Goal: Task Accomplishment & Management: Manage account settings

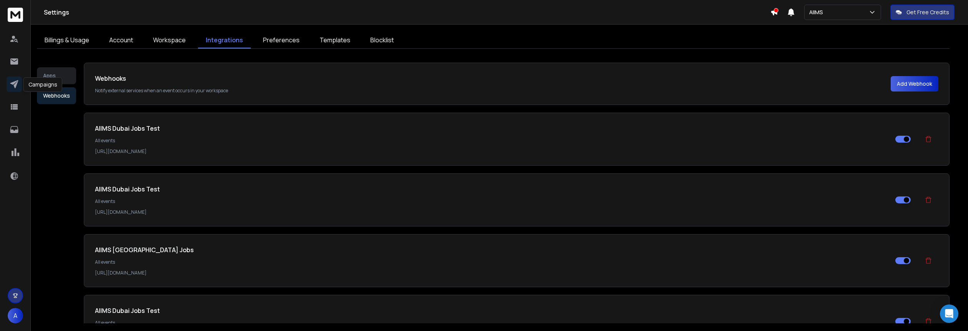
click at [17, 86] on icon at bounding box center [14, 84] width 9 height 9
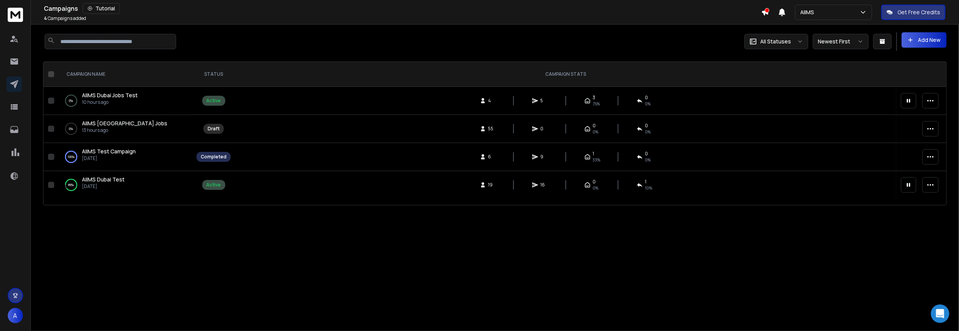
click at [143, 98] on div "0 % AIIMS Dubai Jobs Test 10 hours ago" at bounding box center [124, 101] width 119 height 18
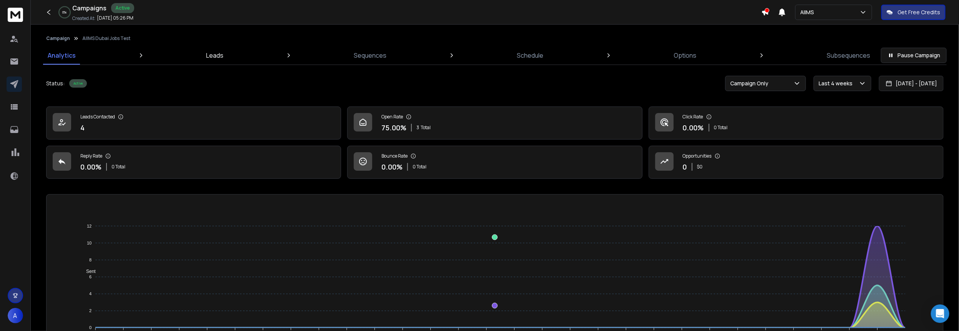
click at [226, 57] on link "Leads" at bounding box center [215, 55] width 27 height 18
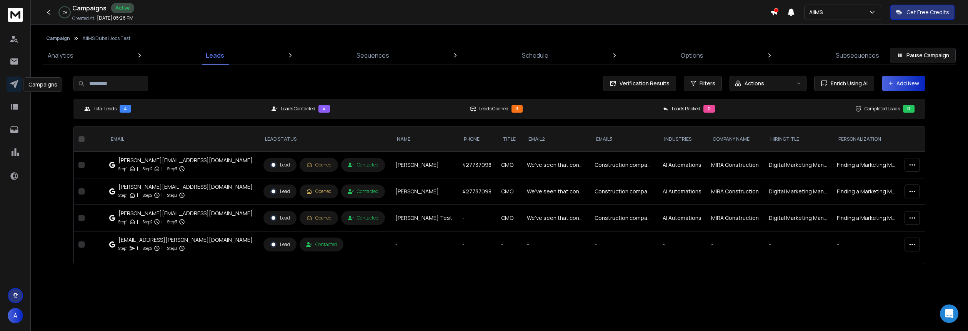
click at [20, 83] on link at bounding box center [14, 84] width 15 height 15
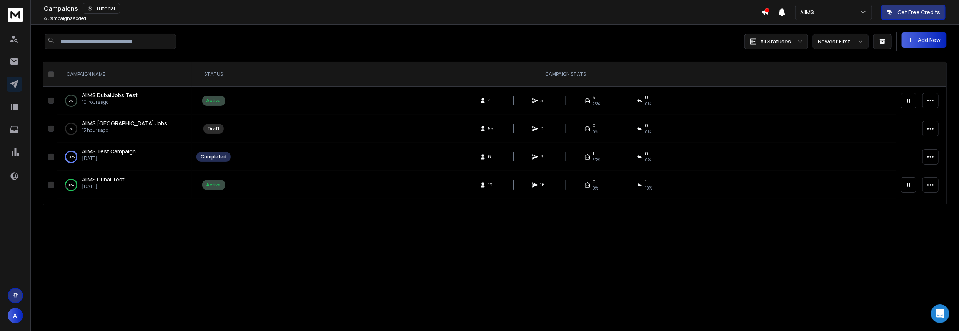
click at [118, 97] on span "AIIMS Dubai Jobs Test" at bounding box center [110, 95] width 56 height 7
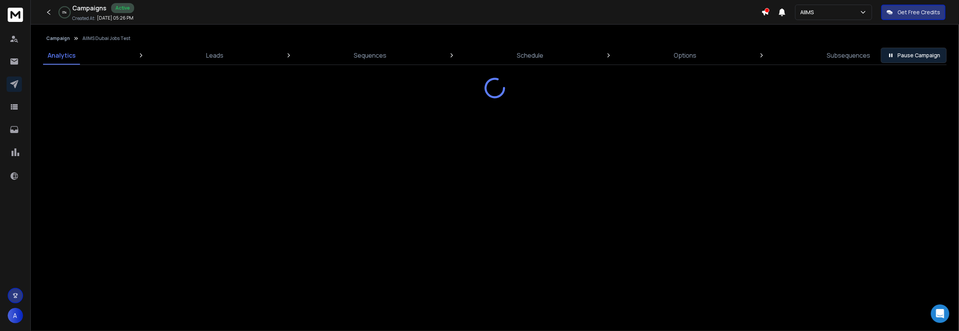
click at [918, 57] on button "Pause Campaign" at bounding box center [914, 55] width 66 height 15
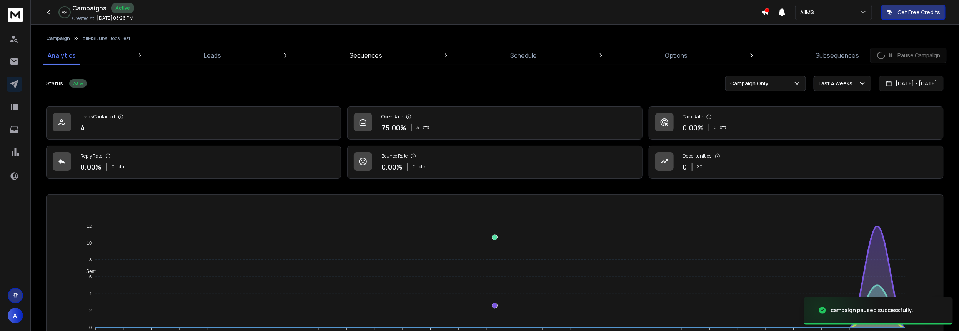
click at [350, 55] on p "Sequences" at bounding box center [366, 55] width 33 height 9
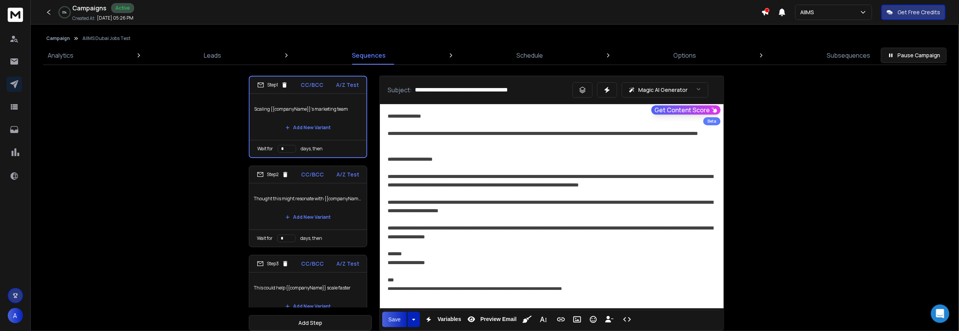
drag, startPoint x: 283, startPoint y: 149, endPoint x: 278, endPoint y: 149, distance: 4.6
click at [278, 149] on input "*" at bounding box center [287, 149] width 18 height 8
type input "*"
click at [304, 202] on p "Thought this might resonate with {{companyName}}" at bounding box center [308, 199] width 108 height 22
type input "**********"
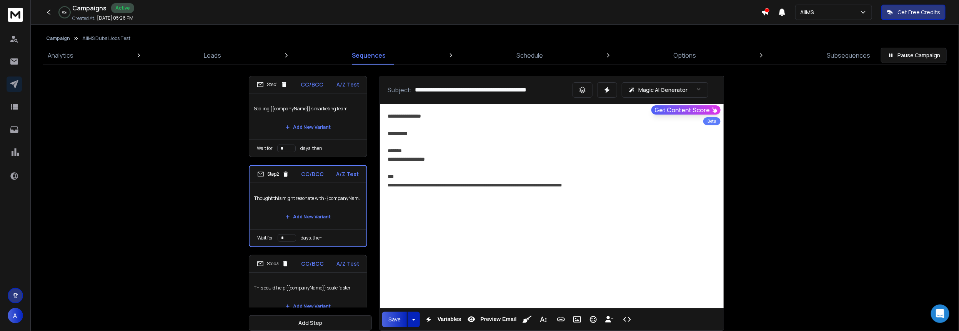
type input "*"
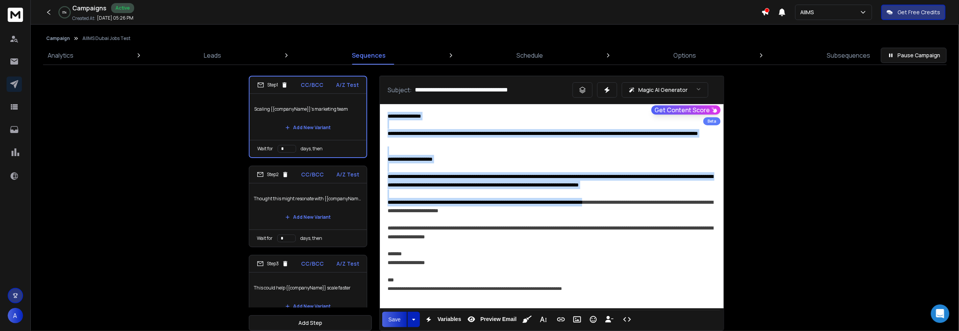
drag, startPoint x: 627, startPoint y: 205, endPoint x: 255, endPoint y: 73, distance: 393.9
click at [309, 200] on p "Thought this might resonate with {{companyName}}" at bounding box center [308, 199] width 108 height 22
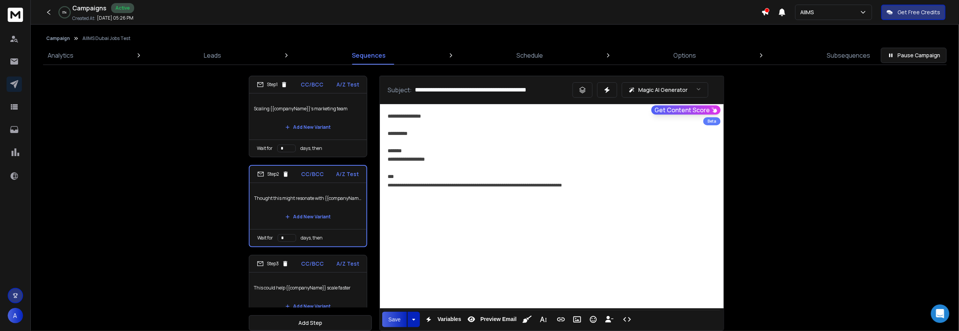
click at [509, 202] on div "**********" at bounding box center [552, 203] width 344 height 199
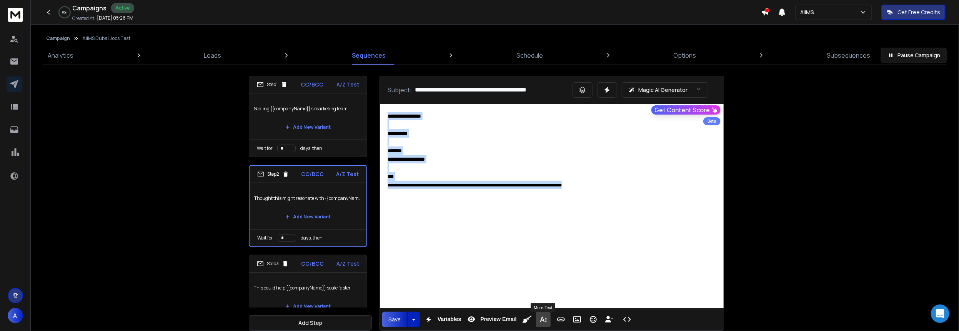
click at [540, 317] on icon "button" at bounding box center [543, 319] width 9 height 9
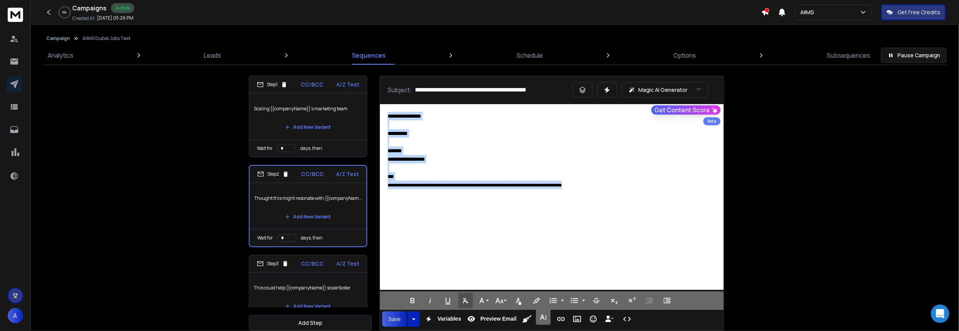
click at [464, 303] on icon "button" at bounding box center [465, 300] width 9 height 9
click at [595, 203] on div "**********" at bounding box center [552, 197] width 344 height 186
drag, startPoint x: 620, startPoint y: 191, endPoint x: 364, endPoint y: 186, distance: 255.4
click at [364, 186] on div "**********" at bounding box center [495, 203] width 492 height 255
click at [504, 301] on button "Font Size" at bounding box center [501, 300] width 15 height 15
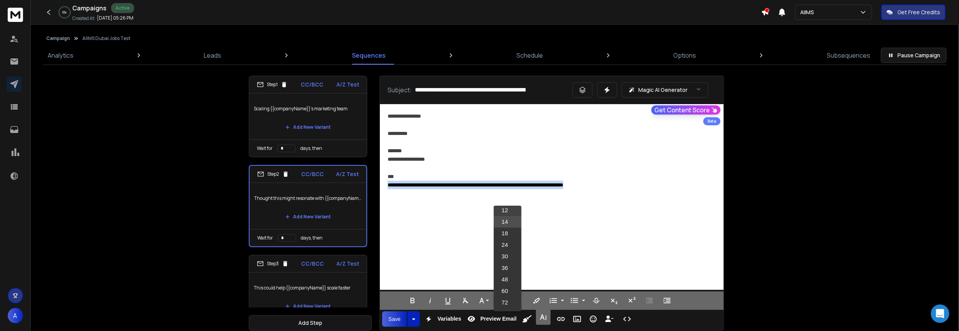
scroll to position [50, 0]
click at [509, 212] on link "12" at bounding box center [508, 211] width 28 height 12
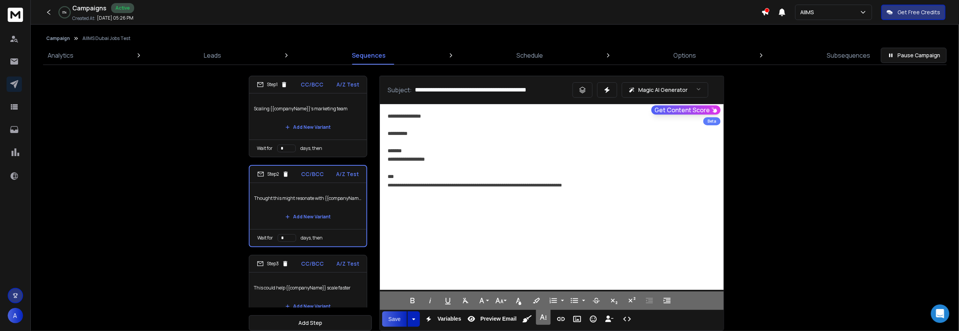
click at [759, 204] on div "**********" at bounding box center [495, 203] width 904 height 261
click at [895, 57] on icon at bounding box center [891, 55] width 7 height 7
click at [337, 108] on p "Scaling {{companyName}}'s marketing team" at bounding box center [308, 109] width 108 height 22
type input "**********"
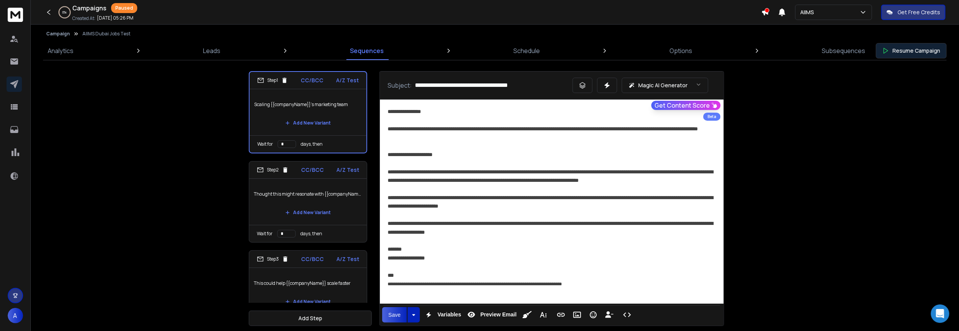
scroll to position [10, 0]
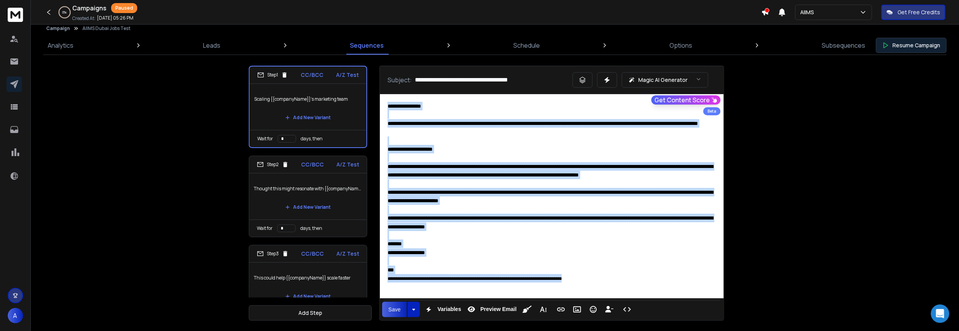
drag, startPoint x: 578, startPoint y: 283, endPoint x: 305, endPoint y: 92, distance: 333.5
click at [305, 92] on div "**********" at bounding box center [495, 193] width 492 height 255
click at [540, 308] on icon "button" at bounding box center [543, 309] width 9 height 9
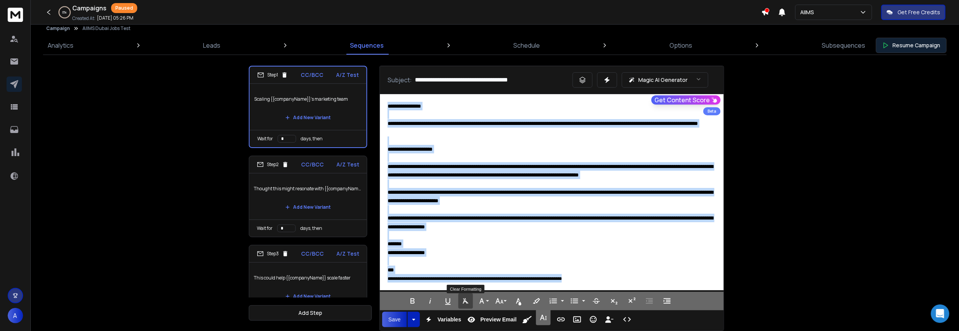
click at [465, 302] on icon "button" at bounding box center [466, 300] width 6 height 5
click at [546, 233] on div at bounding box center [552, 235] width 328 height 8
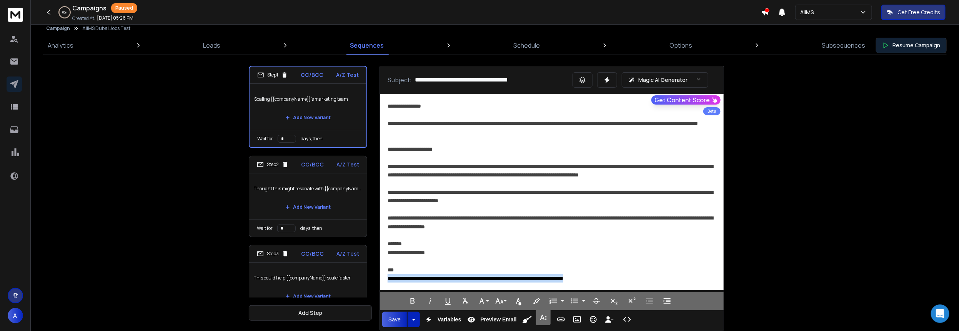
drag, startPoint x: 616, startPoint y: 280, endPoint x: 335, endPoint y: 274, distance: 280.5
click at [335, 274] on div "**********" at bounding box center [495, 198] width 492 height 265
click at [505, 301] on button "Font Size" at bounding box center [501, 300] width 15 height 15
click at [506, 231] on link "12" at bounding box center [508, 235] width 28 height 12
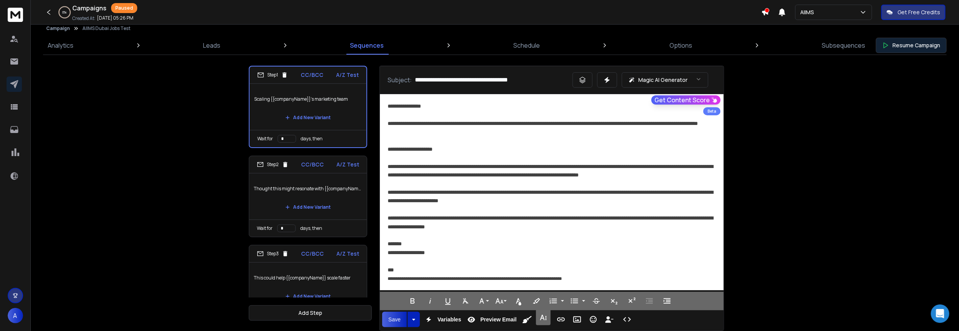
click at [399, 271] on div "***" at bounding box center [552, 270] width 329 height 8
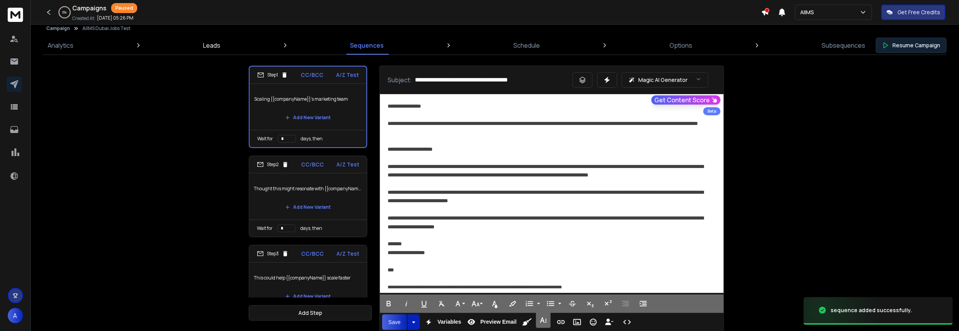
click at [206, 43] on p "Leads" at bounding box center [211, 45] width 17 height 9
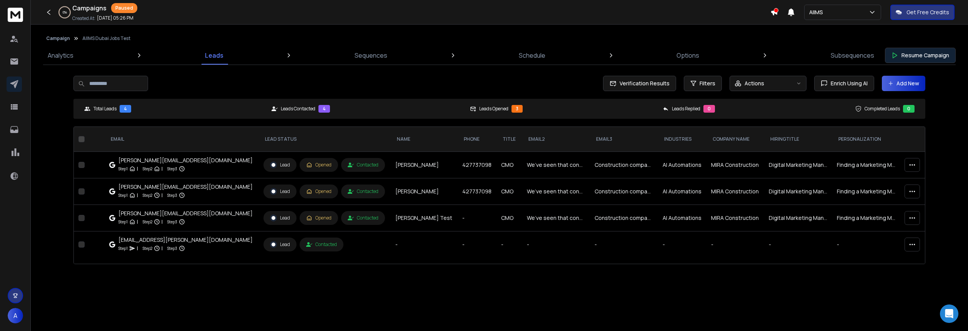
click at [907, 80] on button "Add New" at bounding box center [903, 83] width 43 height 15
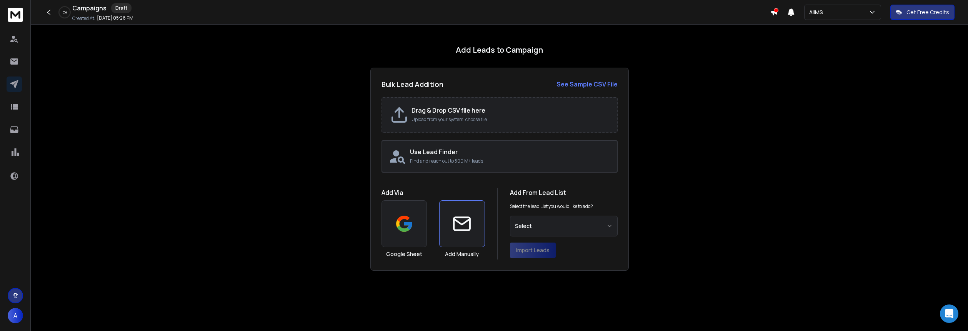
click at [466, 228] on icon at bounding box center [461, 223] width 19 height 23
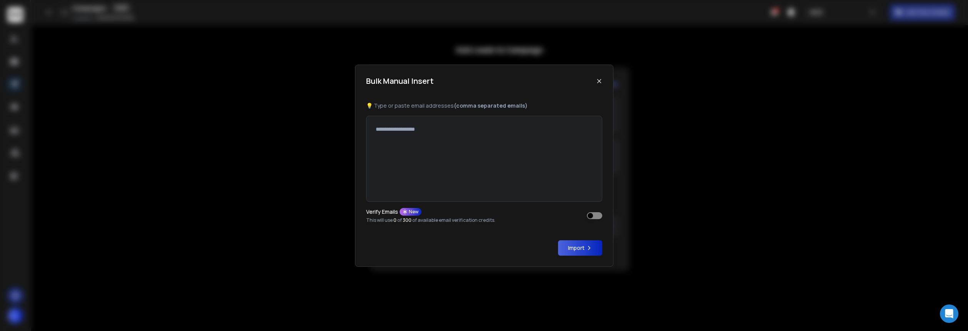
click at [458, 162] on textarea at bounding box center [484, 159] width 236 height 86
type textarea "**********"
click at [434, 166] on textarea at bounding box center [484, 159] width 237 height 86
paste textarea "**********"
type textarea "**********"
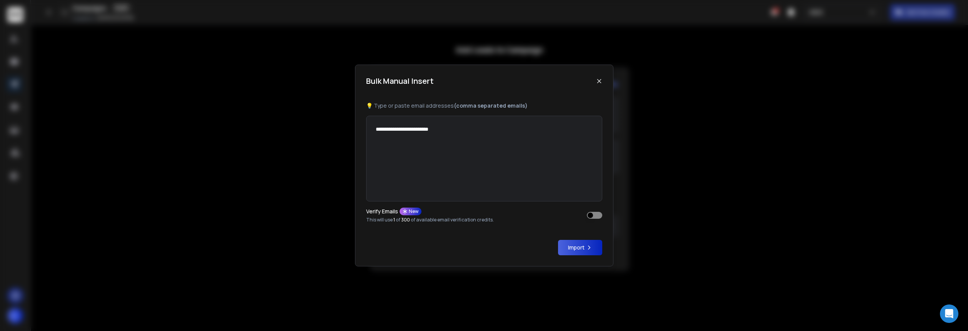
click at [587, 245] on icon "submit" at bounding box center [589, 248] width 6 height 6
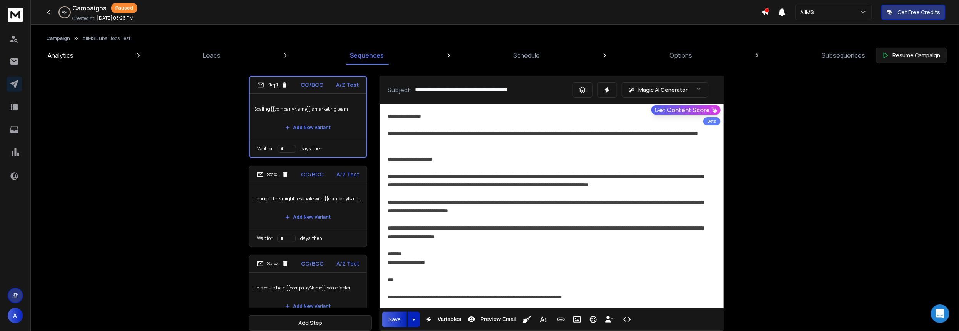
click at [58, 57] on p "Analytics" at bounding box center [61, 55] width 26 height 9
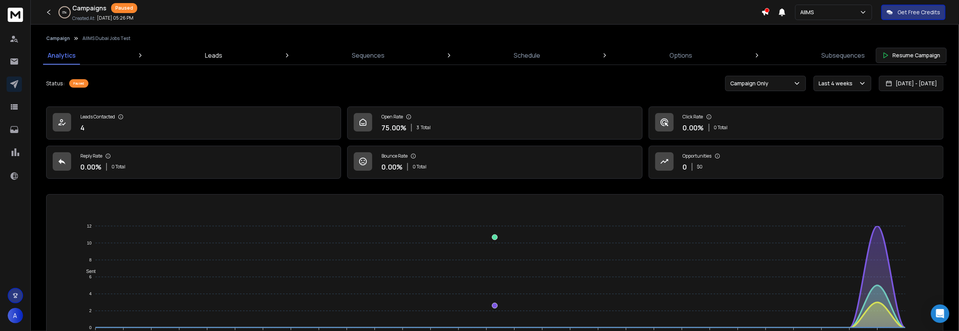
click at [210, 58] on p "Leads" at bounding box center [213, 55] width 17 height 9
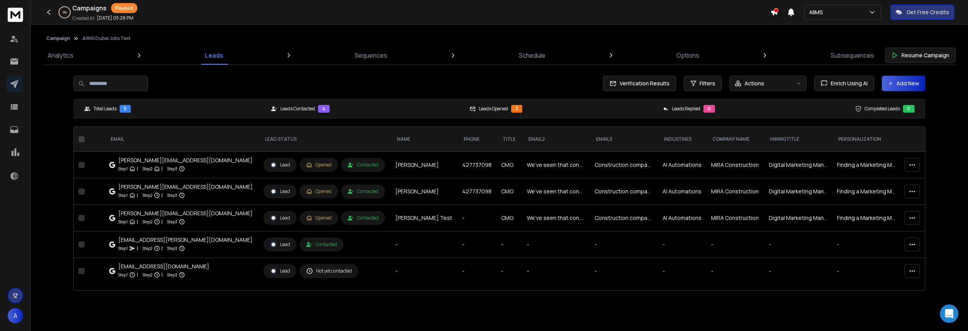
click at [175, 267] on div "[EMAIL_ADDRESS][DOMAIN_NAME]" at bounding box center [163, 267] width 91 height 8
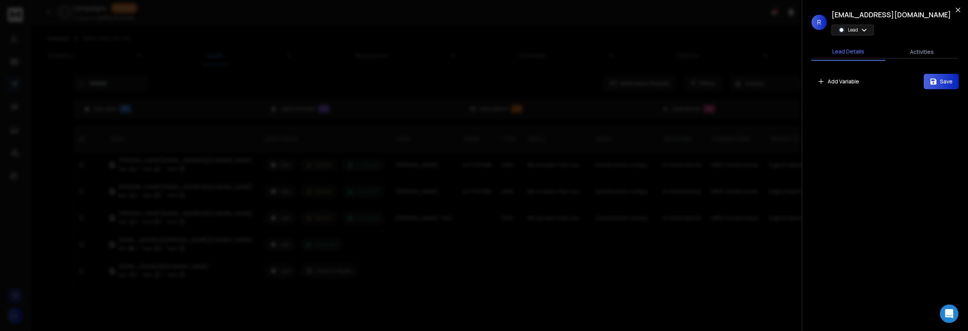
click at [958, 9] on icon "button" at bounding box center [958, 10] width 8 height 8
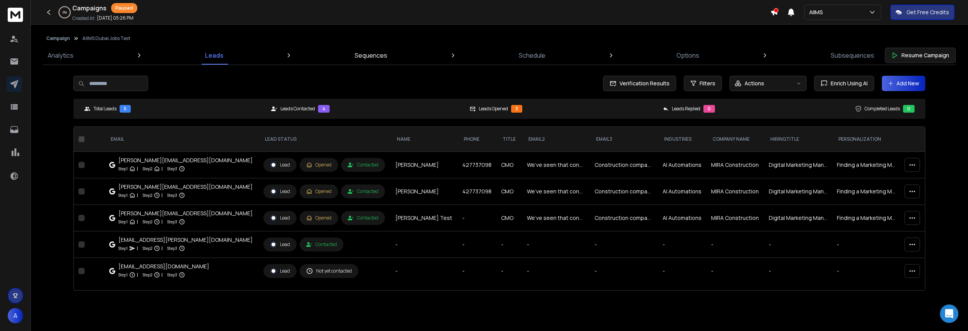
click at [367, 53] on p "Sequences" at bounding box center [371, 55] width 33 height 9
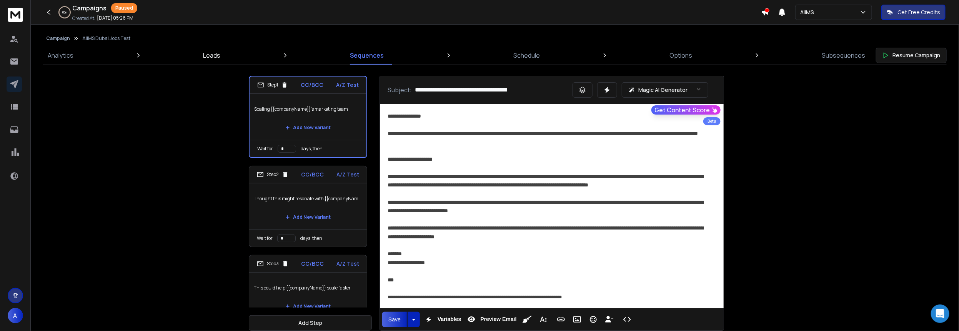
click at [217, 56] on p "Leads" at bounding box center [211, 55] width 17 height 9
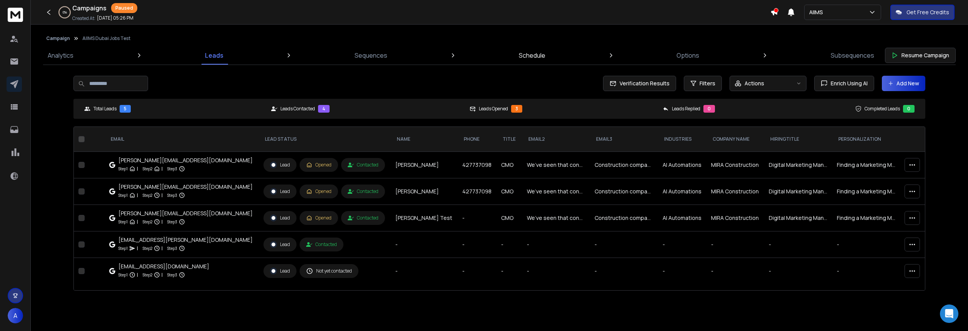
click at [537, 56] on p "Schedule" at bounding box center [532, 55] width 27 height 9
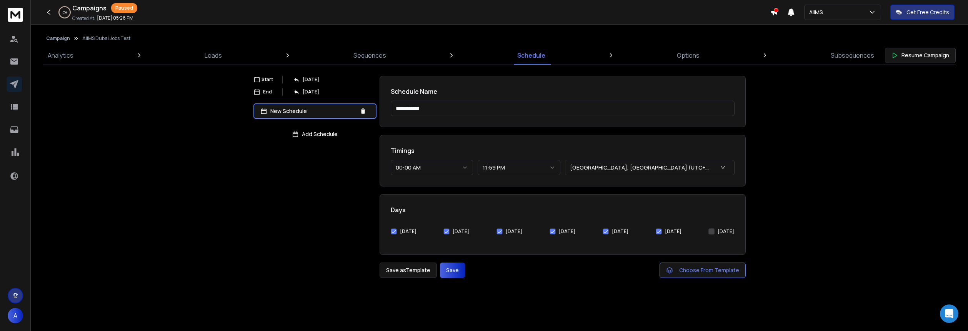
click at [452, 168] on button "00:00 AM" at bounding box center [432, 167] width 83 height 15
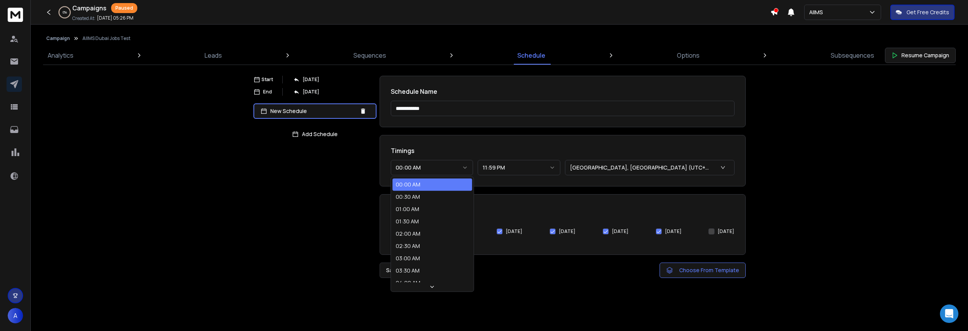
select select "********"
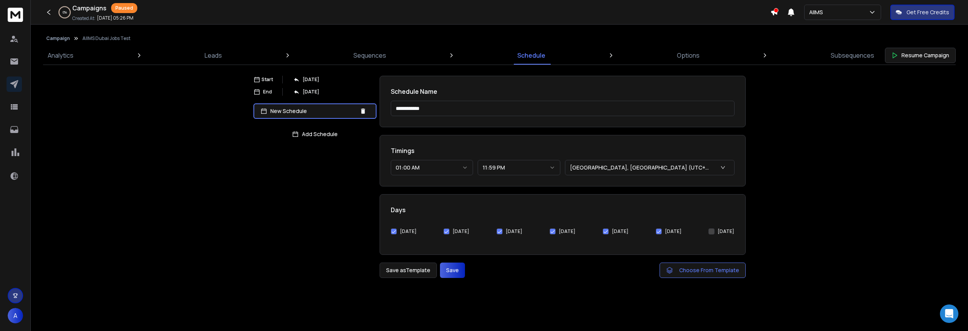
click at [449, 270] on button "Save" at bounding box center [452, 270] width 25 height 15
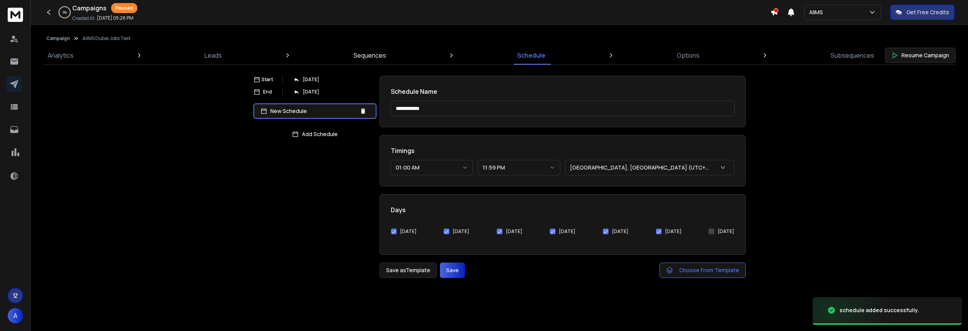
click at [358, 54] on p "Sequences" at bounding box center [369, 55] width 33 height 9
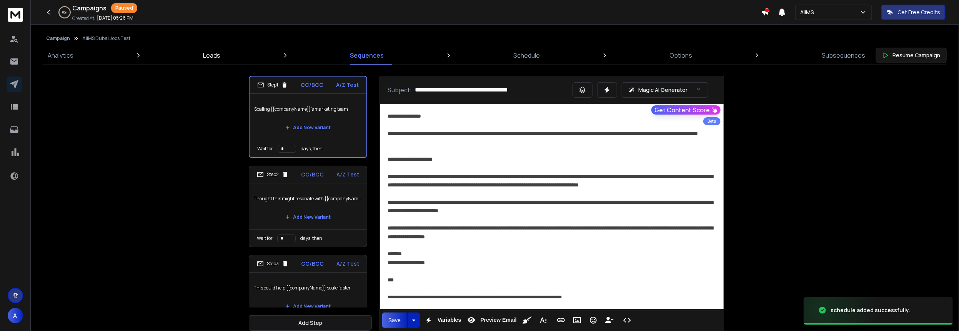
click at [222, 57] on link "Leads" at bounding box center [211, 55] width 27 height 18
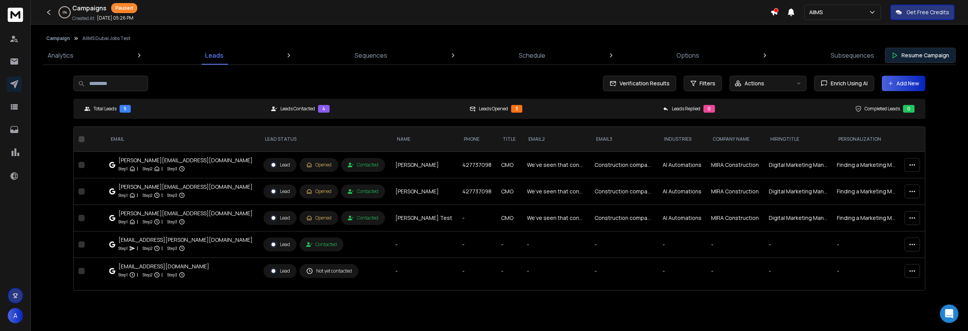
click at [912, 58] on button "Resume Campaign" at bounding box center [920, 55] width 71 height 15
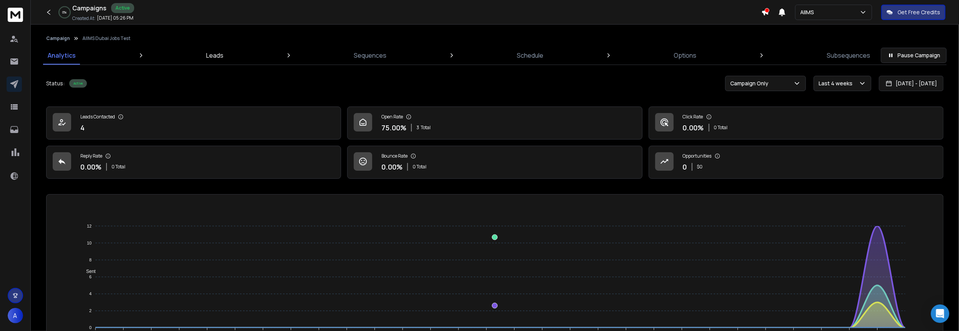
click at [206, 58] on link "Leads" at bounding box center [215, 55] width 27 height 18
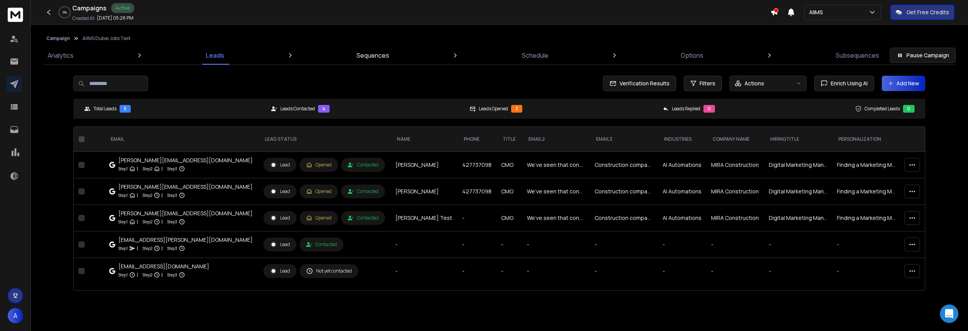
click at [354, 54] on link "Sequences" at bounding box center [373, 55] width 42 height 18
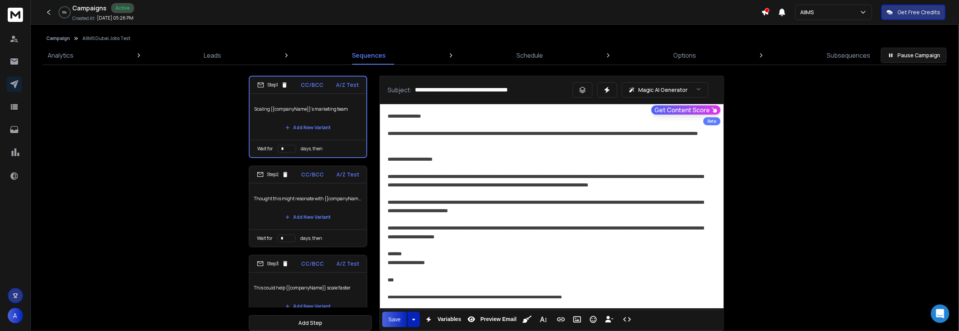
click at [195, 56] on div "Analytics Leads Sequences Schedule Options Subsequences" at bounding box center [459, 55] width 832 height 18
click at [211, 56] on p "Leads" at bounding box center [212, 55] width 17 height 9
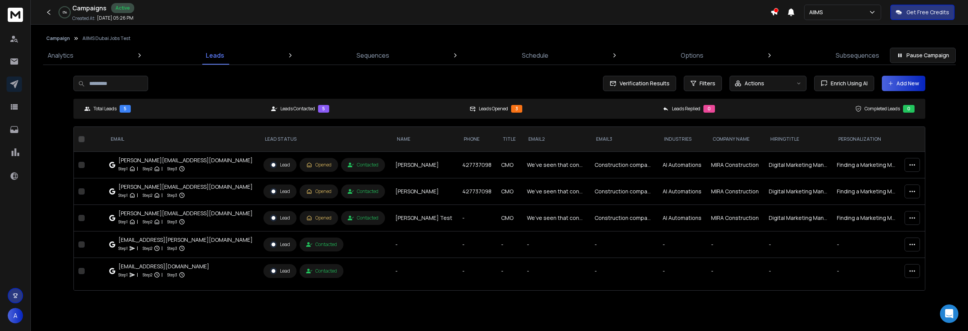
click at [895, 83] on button "Add New" at bounding box center [903, 83] width 43 height 15
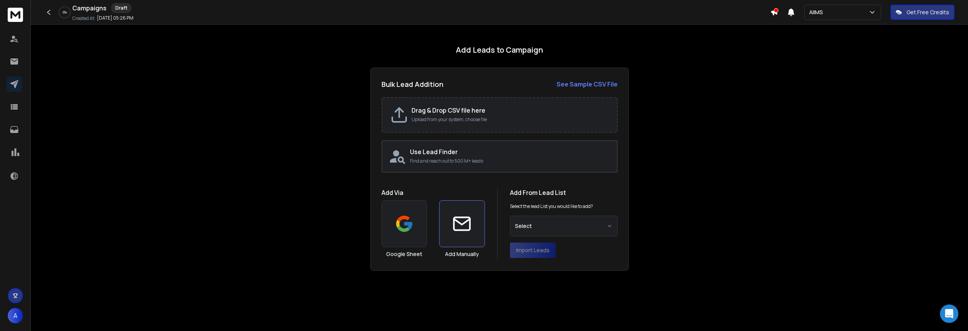
click at [468, 223] on icon at bounding box center [461, 223] width 19 height 23
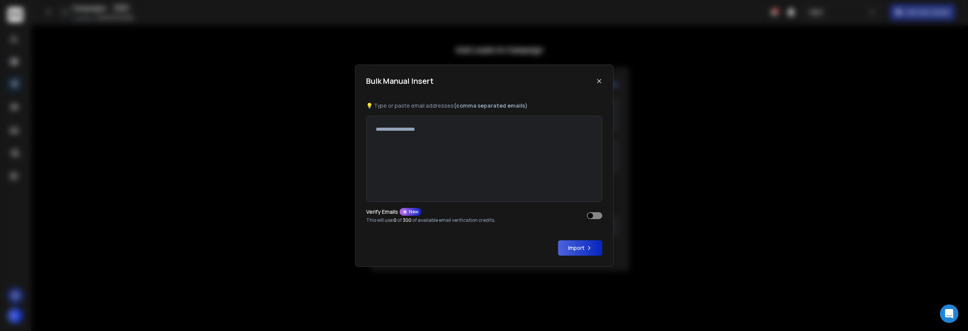
click at [438, 148] on textarea at bounding box center [484, 159] width 236 height 86
type textarea "**********"
click at [591, 253] on button "Import" at bounding box center [580, 247] width 44 height 15
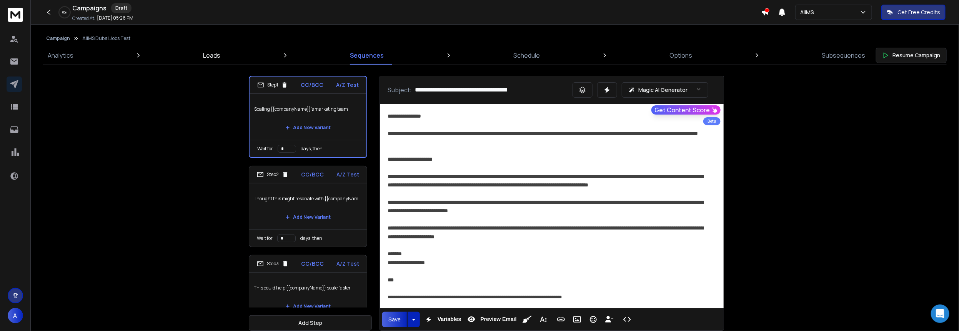
click at [218, 55] on p "Leads" at bounding box center [211, 55] width 17 height 9
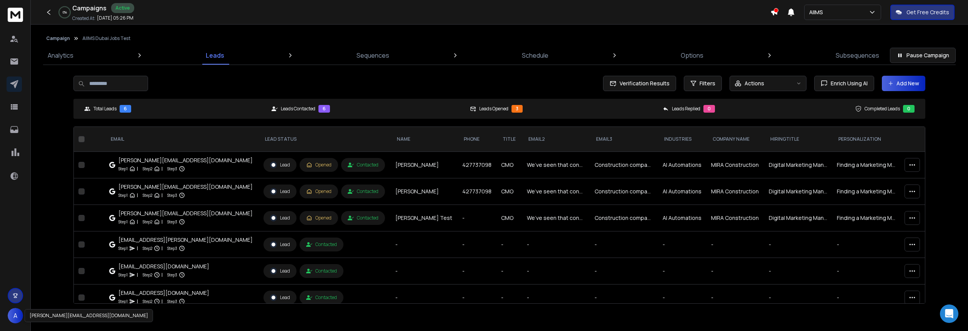
click at [15, 312] on span "A" at bounding box center [15, 315] width 15 height 15
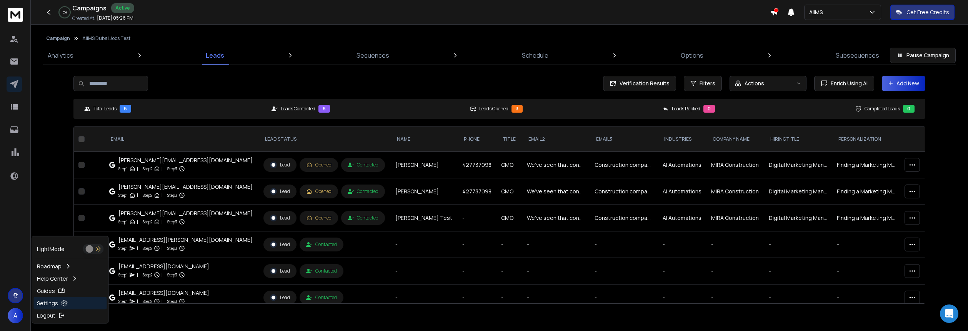
click at [46, 302] on p "Settings" at bounding box center [47, 304] width 21 height 8
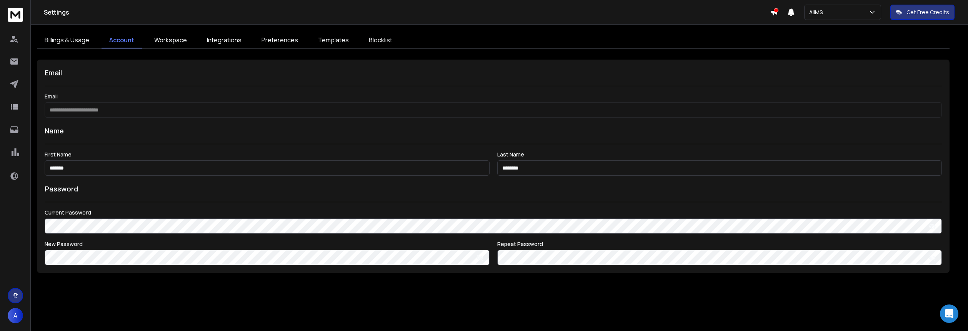
click at [226, 45] on link "Integrations" at bounding box center [224, 40] width 50 height 16
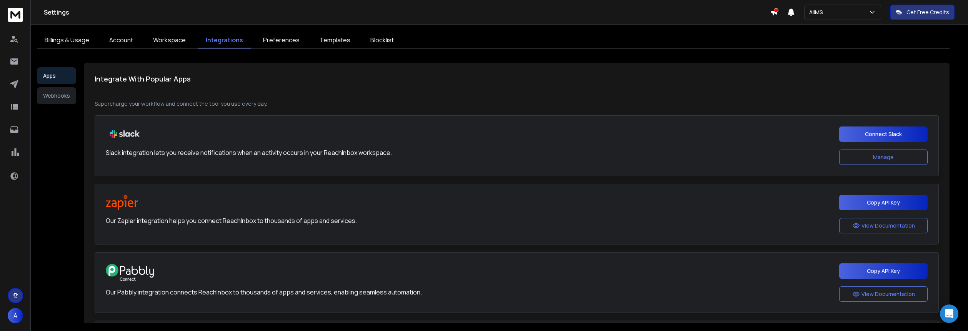
click at [54, 97] on button "Webhooks" at bounding box center [56, 95] width 39 height 17
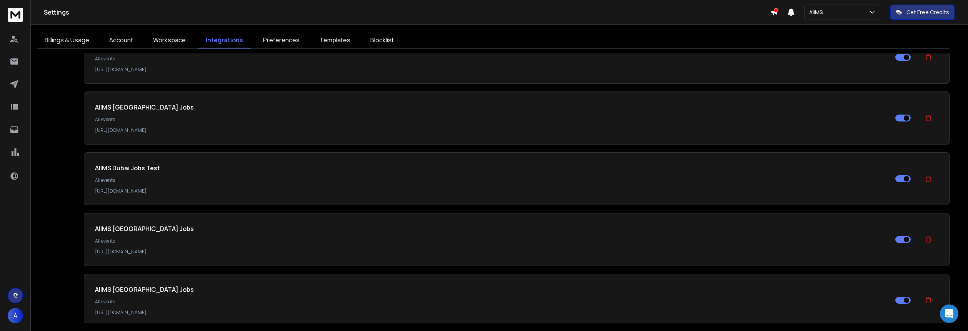
scroll to position [143, 0]
click at [225, 183] on div "AIIMS Dubai Jobs Test All events [URL][DOMAIN_NAME]" at bounding box center [492, 178] width 794 height 31
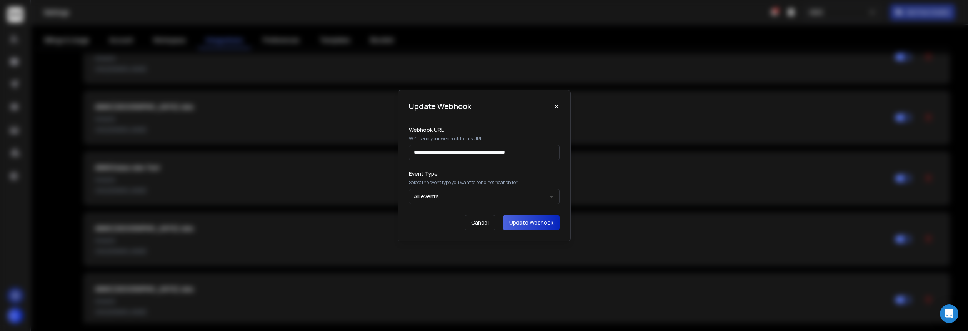
click at [554, 106] on icon at bounding box center [556, 106] width 6 height 6
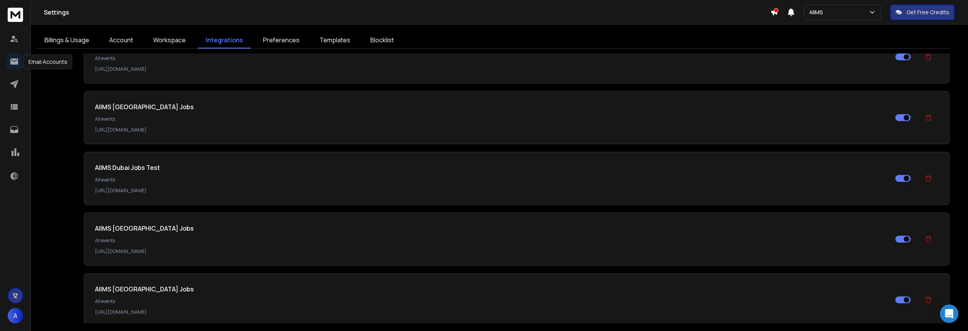
click at [19, 60] on link at bounding box center [14, 61] width 15 height 15
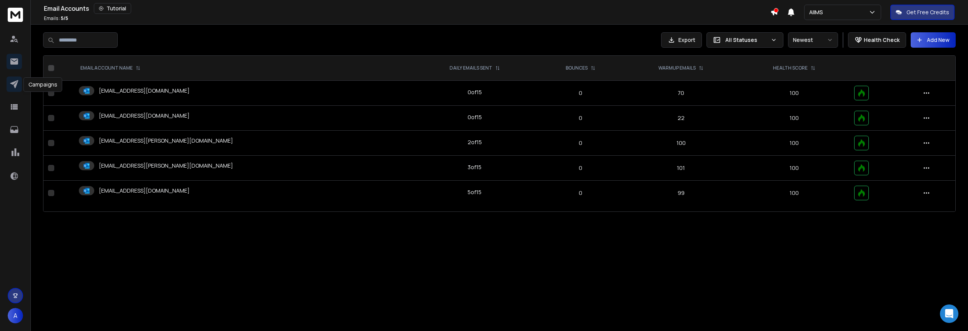
click at [16, 85] on icon at bounding box center [14, 84] width 8 height 8
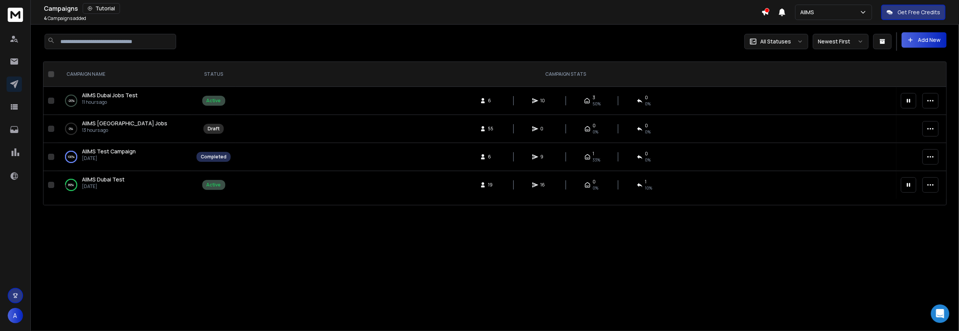
click at [117, 97] on span "AIIMS Dubai Jobs Test" at bounding box center [110, 95] width 56 height 7
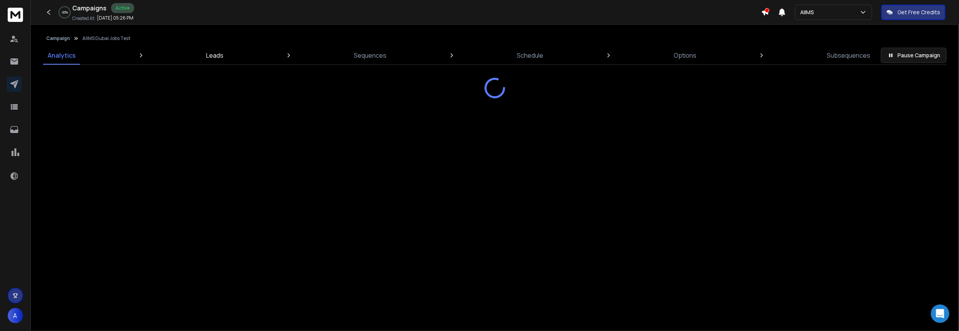
click at [219, 59] on p "Leads" at bounding box center [214, 55] width 17 height 9
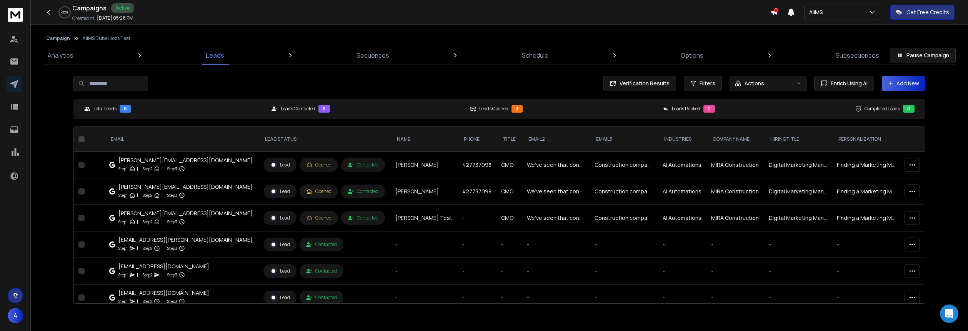
click at [900, 78] on button "Add New" at bounding box center [903, 83] width 43 height 15
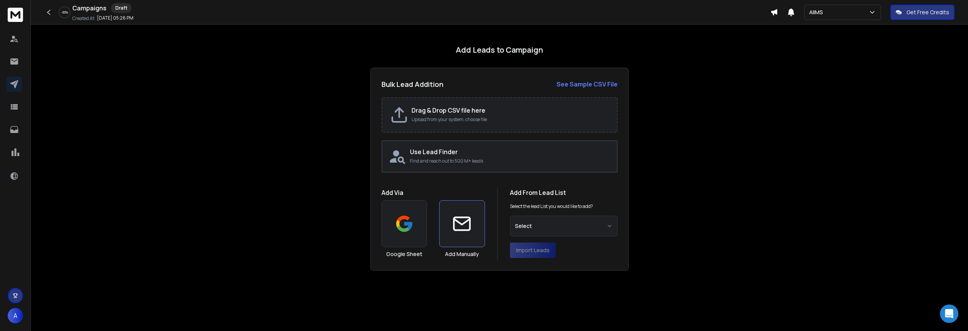
click at [458, 232] on icon at bounding box center [461, 223] width 19 height 23
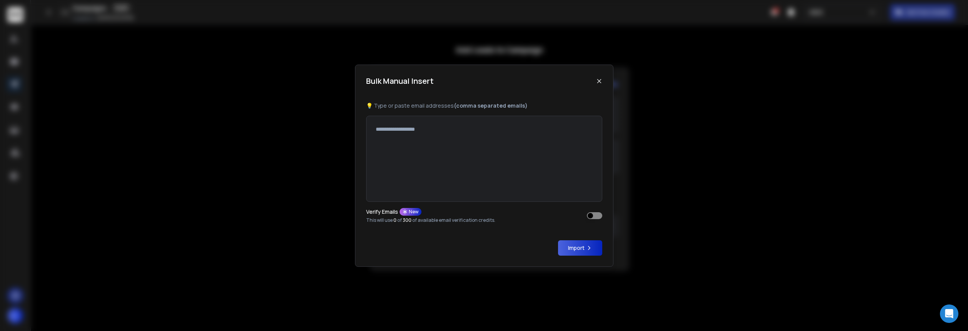
click at [448, 150] on textarea at bounding box center [484, 159] width 236 height 86
type textarea "**********"
click at [569, 248] on button "Import" at bounding box center [580, 247] width 44 height 15
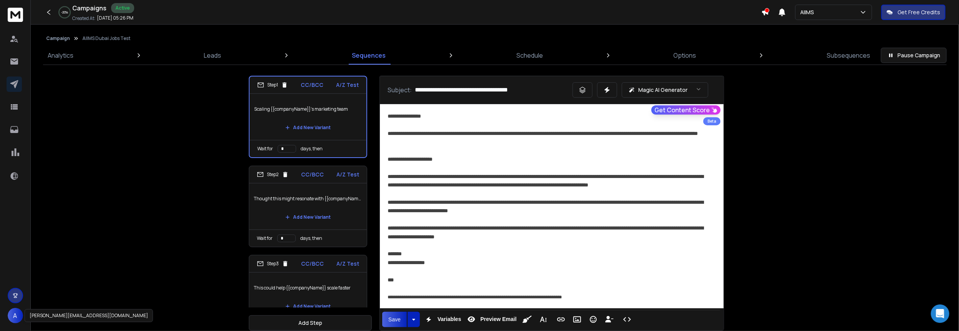
click at [13, 320] on span "A" at bounding box center [15, 315] width 15 height 15
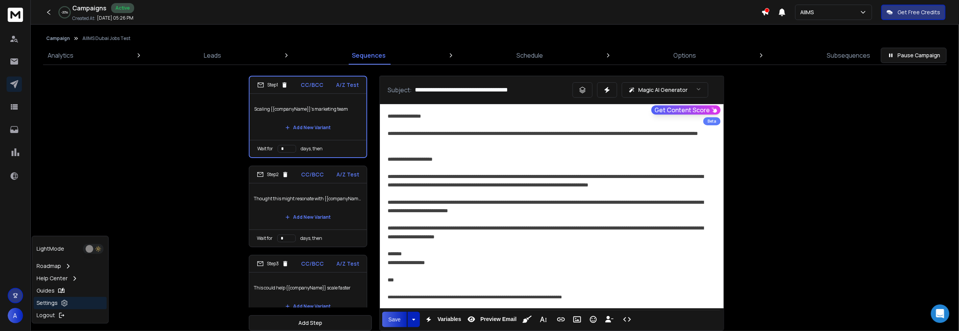
click at [47, 301] on p "Settings" at bounding box center [47, 304] width 21 height 8
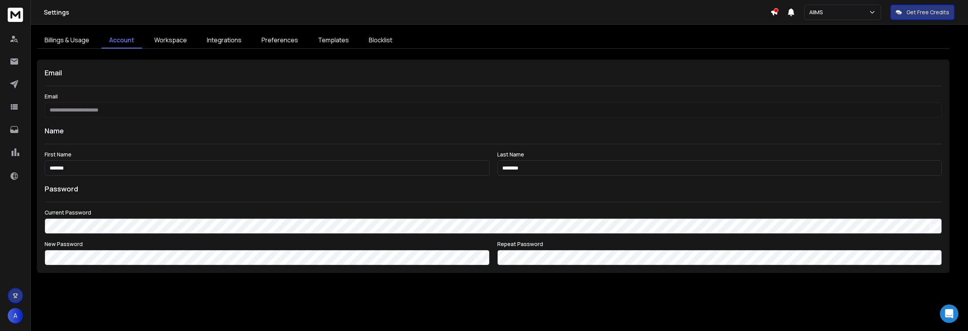
click at [218, 43] on link "Integrations" at bounding box center [224, 40] width 50 height 16
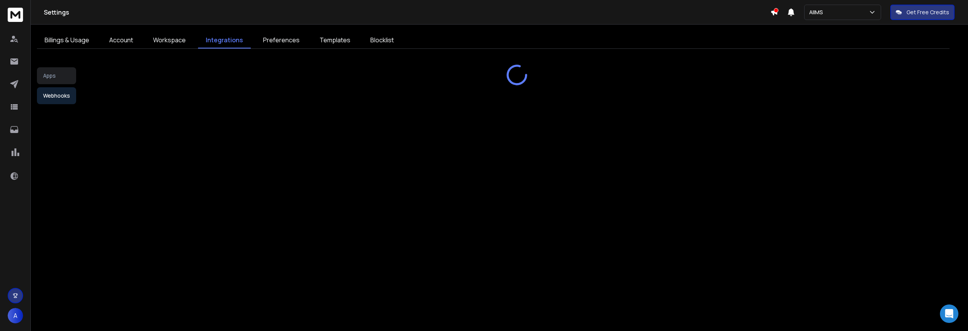
click at [47, 94] on button "Webhooks" at bounding box center [56, 95] width 39 height 17
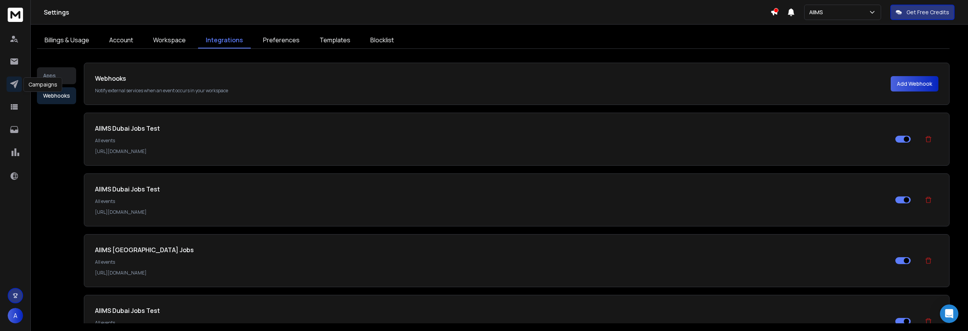
click at [11, 89] on link at bounding box center [14, 84] width 15 height 15
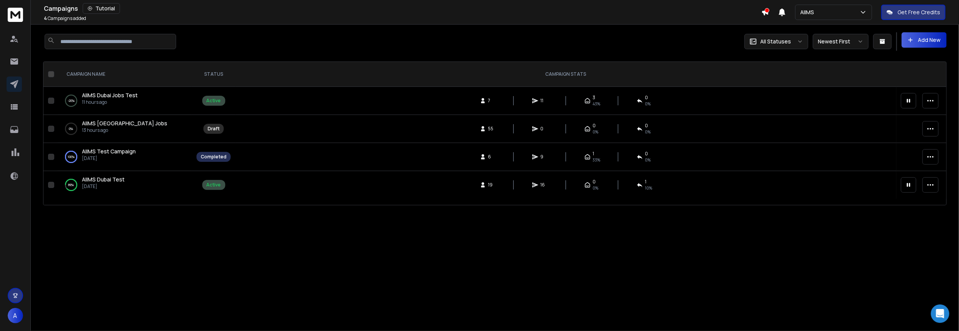
click at [116, 97] on span "AIIMS Dubai Jobs Test" at bounding box center [110, 95] width 56 height 7
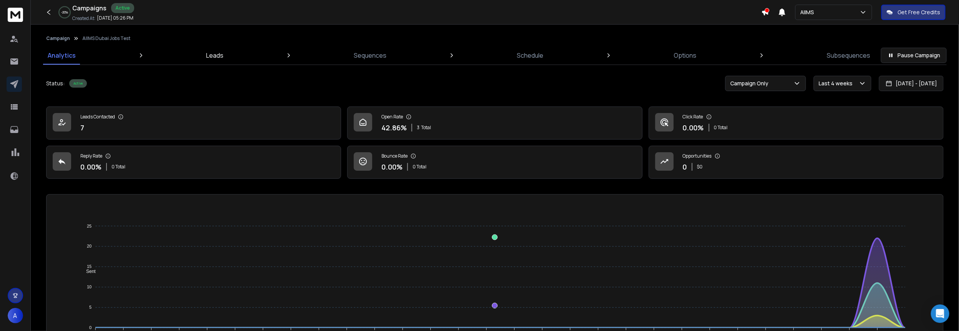
click at [217, 55] on p "Leads" at bounding box center [214, 55] width 17 height 9
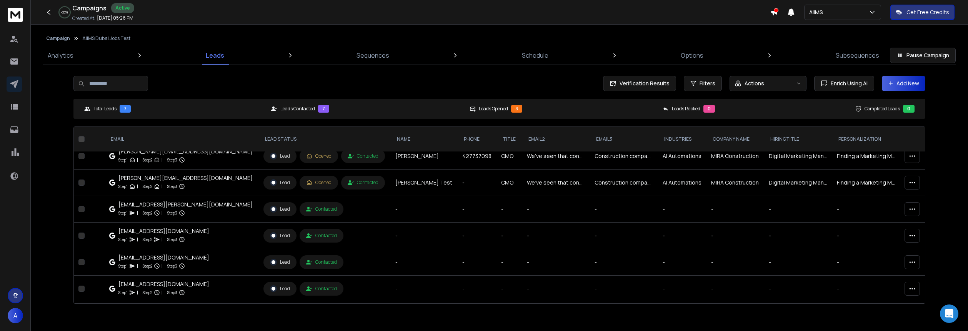
scroll to position [39, 0]
